Goal: Transaction & Acquisition: Subscribe to service/newsletter

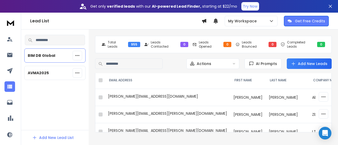
click at [7, 24] on img at bounding box center [10, 23] width 11 height 10
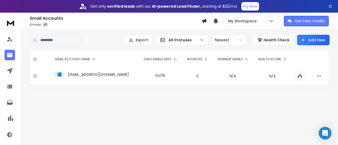
click at [302, 17] on button "Get Free Credits" at bounding box center [306, 21] width 45 height 11
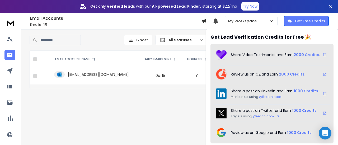
click at [328, 8] on icon at bounding box center [330, 6] width 5 height 5
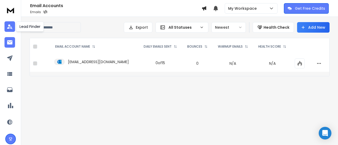
click at [8, 27] on icon at bounding box center [10, 26] width 6 height 6
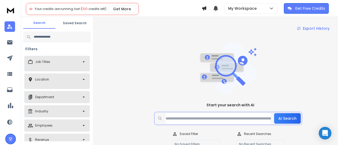
click at [8, 9] on img at bounding box center [10, 10] width 11 height 10
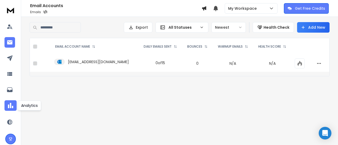
click at [9, 104] on icon at bounding box center [11, 106] width 8 height 8
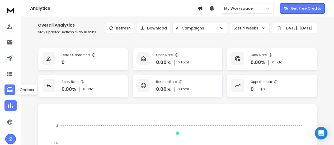
click at [8, 87] on icon at bounding box center [10, 90] width 6 height 6
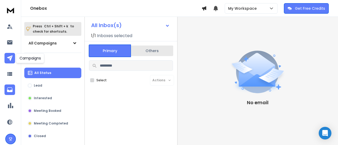
click at [11, 60] on icon at bounding box center [10, 58] width 6 height 6
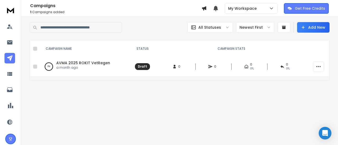
click at [7, 10] on img at bounding box center [10, 10] width 11 height 10
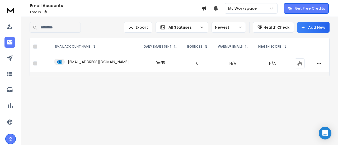
click at [10, 10] on img at bounding box center [10, 10] width 11 height 10
click at [264, 6] on div "My Workspace" at bounding box center [251, 8] width 46 height 5
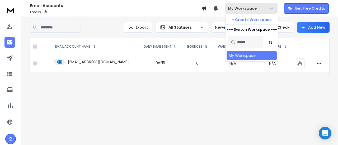
click at [264, 6] on div "My Workspace" at bounding box center [251, 8] width 46 height 5
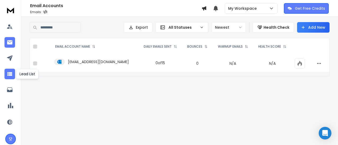
click at [11, 75] on icon at bounding box center [9, 74] width 5 height 4
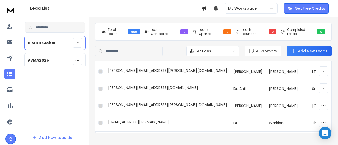
scroll to position [158, 0]
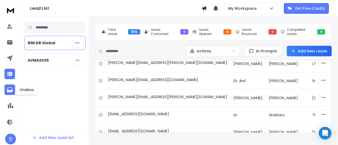
click at [8, 90] on icon at bounding box center [10, 90] width 6 height 5
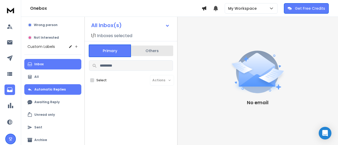
scroll to position [145, 0]
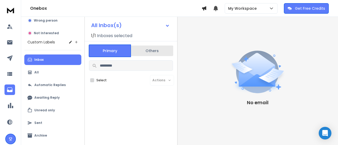
click at [38, 8] on h1 "Onebox" at bounding box center [115, 8] width 171 height 6
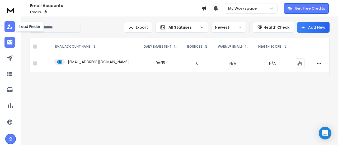
click at [7, 26] on icon at bounding box center [10, 26] width 6 height 6
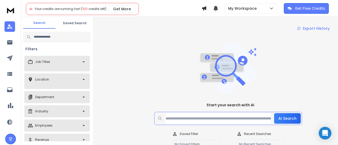
scroll to position [26, 0]
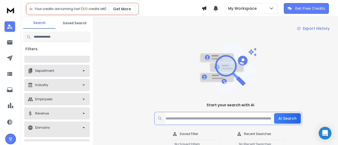
click at [63, 114] on div "Revenue" at bounding box center [57, 113] width 59 height 5
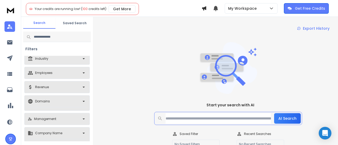
scroll to position [70, 0]
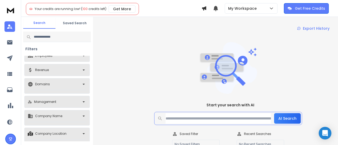
click at [69, 100] on div "Management" at bounding box center [57, 101] width 59 height 5
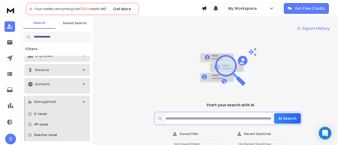
click at [69, 100] on div "Management" at bounding box center [57, 101] width 59 height 5
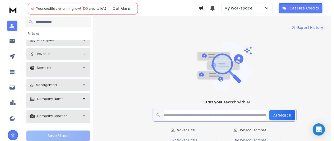
scroll to position [34, 0]
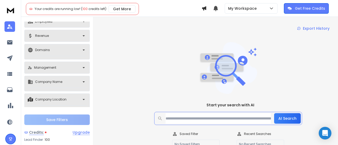
click at [78, 131] on div "Upgrade" at bounding box center [81, 132] width 17 height 5
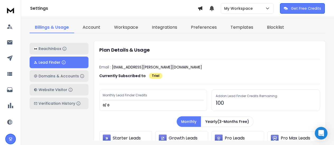
click at [50, 50] on button "ReachInbox" at bounding box center [59, 49] width 59 height 12
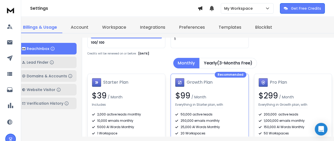
scroll to position [79, 0]
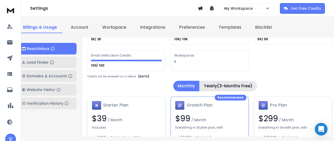
click at [215, 88] on button "Yearly(3-Months Free)" at bounding box center [228, 86] width 58 height 11
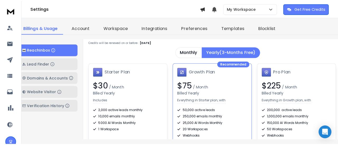
scroll to position [132, 0]
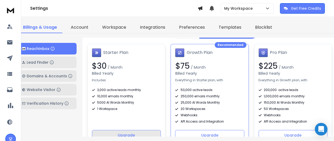
click at [139, 131] on button "Upgrade" at bounding box center [126, 135] width 69 height 11
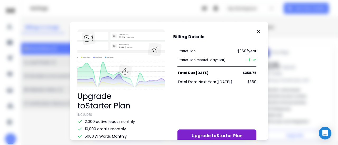
click at [217, 135] on button "Upgrade to Starter Plan" at bounding box center [216, 136] width 79 height 13
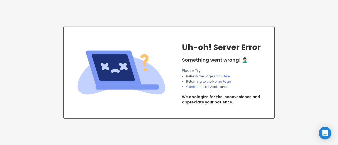
click at [226, 76] on link "Click Here" at bounding box center [222, 76] width 16 height 4
click at [223, 83] on link "Home Page" at bounding box center [221, 81] width 18 height 4
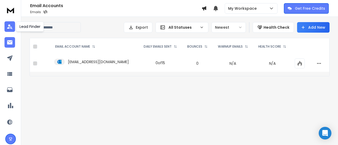
click at [9, 30] on icon at bounding box center [10, 26] width 6 height 6
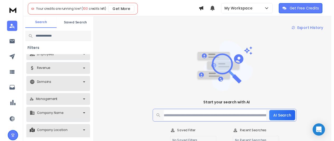
scroll to position [34, 0]
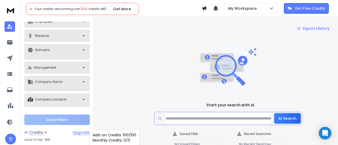
click at [81, 133] on div "Upgrade" at bounding box center [81, 132] width 17 height 5
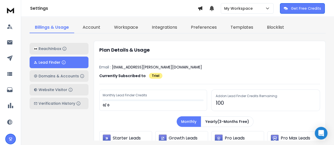
click at [54, 47] on button "ReachInbox" at bounding box center [59, 49] width 59 height 12
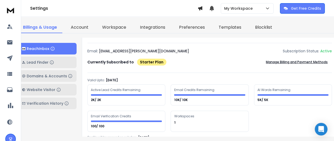
scroll to position [26, 0]
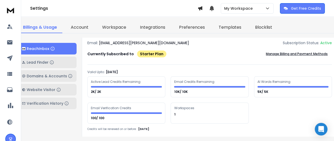
click at [276, 55] on p "Manage Billing and Payment Methods" at bounding box center [297, 54] width 62 height 4
click at [284, 53] on p "Manage Billing and Payment Methods" at bounding box center [297, 54] width 62 height 4
